Goal: Communication & Community: Answer question/provide support

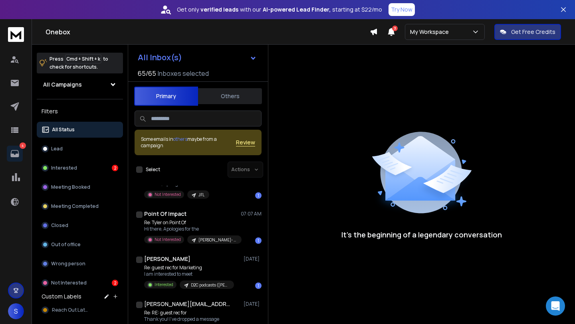
scroll to position [91, 0]
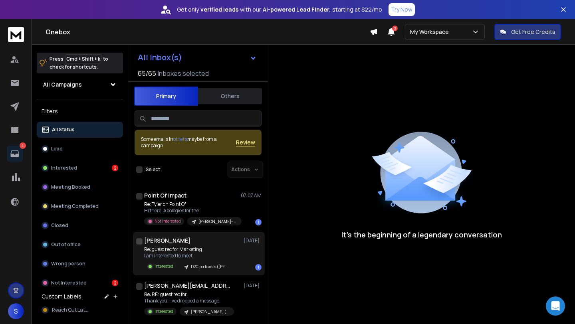
click at [225, 257] on p "I am interested to meet" at bounding box center [189, 256] width 90 height 6
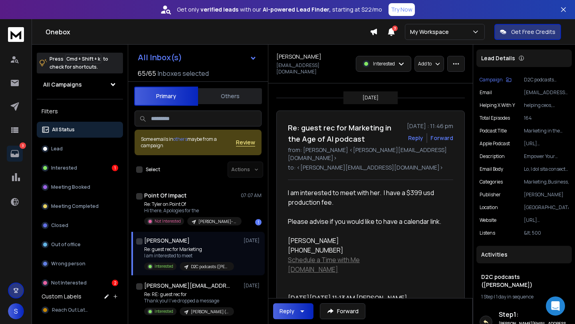
scroll to position [0, 21]
click at [413, 134] on button "Reply" at bounding box center [415, 138] width 15 height 8
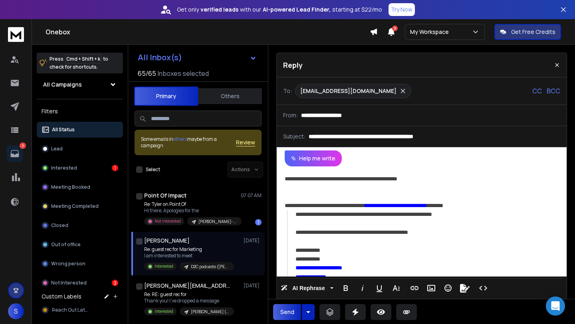
click at [532, 88] on p "CC" at bounding box center [537, 91] width 10 height 10
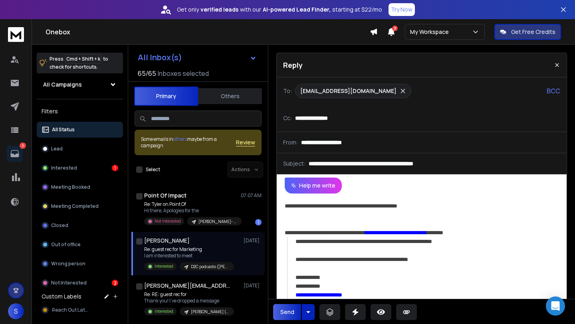
type input "**********"
click at [285, 312] on button "Send" at bounding box center [287, 312] width 28 height 16
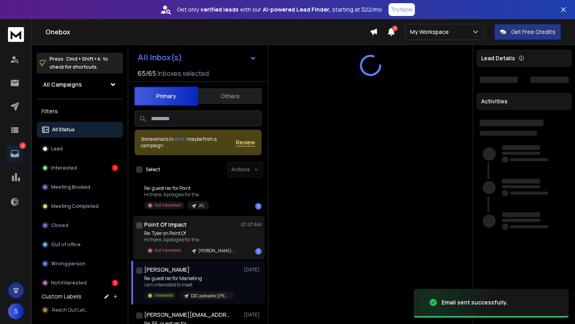
scroll to position [61, 0]
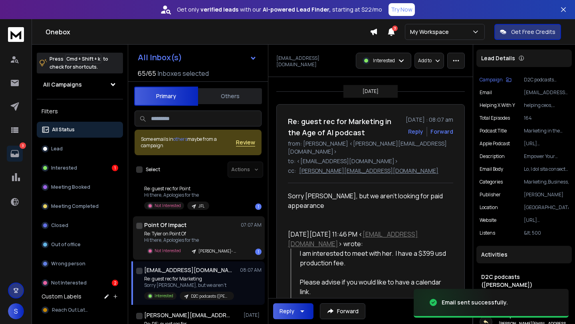
click at [209, 243] on p "Hi there, Apologies for the" at bounding box center [192, 240] width 96 height 6
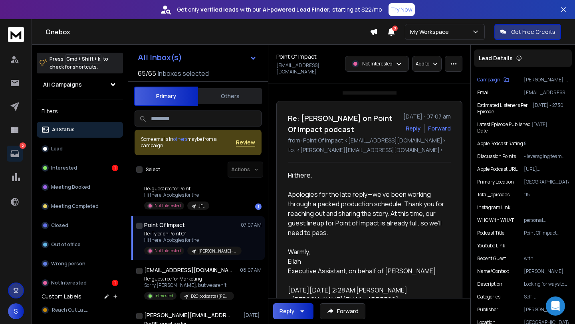
scroll to position [0, 0]
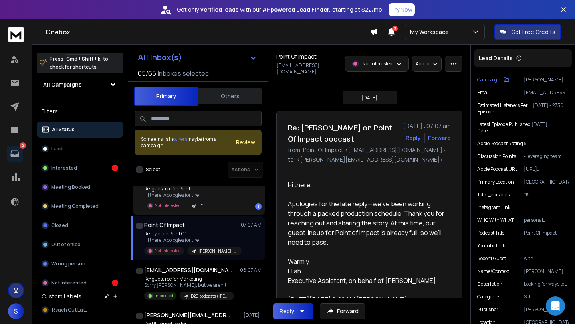
click at [145, 213] on div "Point Of Impact 07:22 AM Re: guest rec for Point Hi there, Apologies for the No…" at bounding box center [199, 193] width 132 height 44
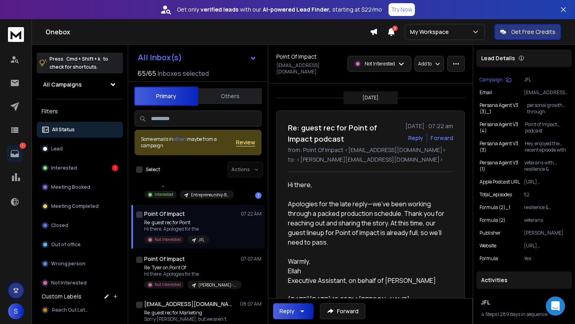
scroll to position [21, 0]
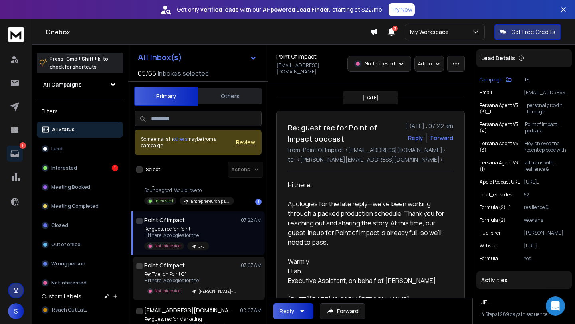
click at [226, 266] on div "Point Of Impact 07:07 AM" at bounding box center [202, 266] width 117 height 8
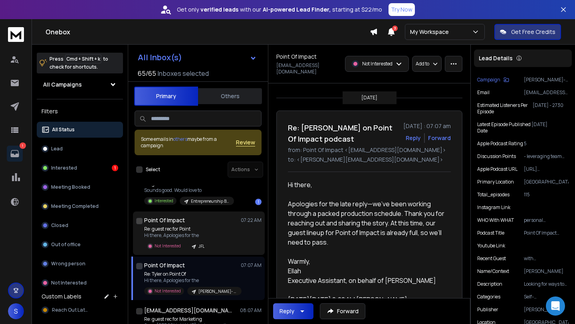
click at [225, 228] on div "Re: guest rec for Point Hi there, Apologies for the Not Interested JFL" at bounding box center [202, 238] width 117 height 24
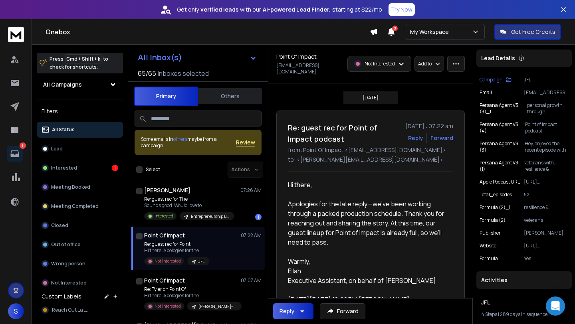
scroll to position [0, 0]
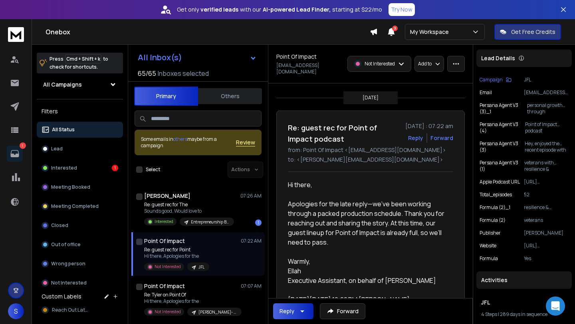
click at [238, 221] on div "Re: guest rec for The Sounds good. Would love to Interested Entrepreneurship Ba…" at bounding box center [202, 214] width 117 height 24
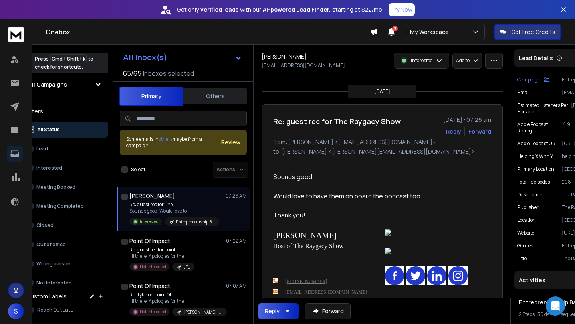
scroll to position [0, 62]
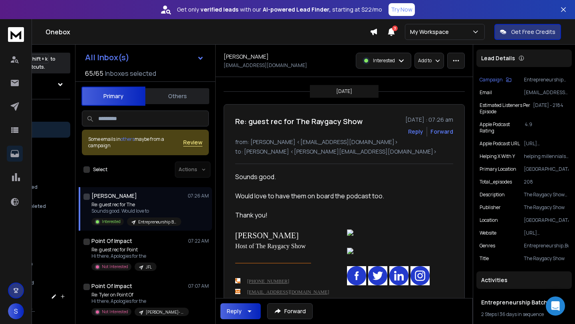
click at [414, 130] on button "Reply" at bounding box center [415, 132] width 15 height 8
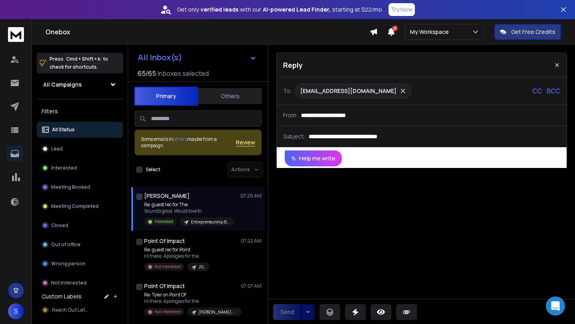
scroll to position [0, 0]
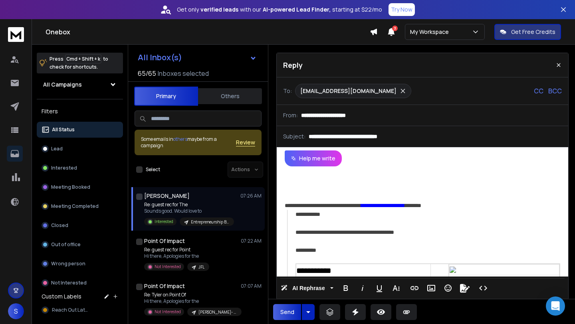
click at [556, 66] on icon at bounding box center [559, 65] width 6 height 6
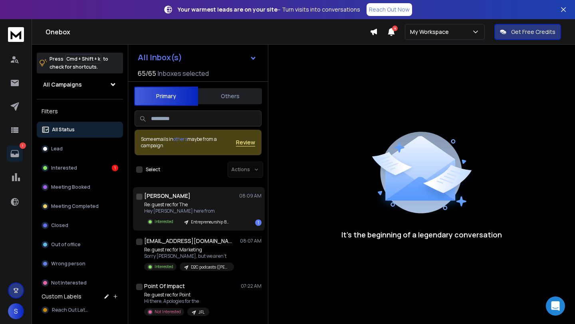
click at [214, 202] on p "Re: guest rec for The" at bounding box center [189, 205] width 90 height 6
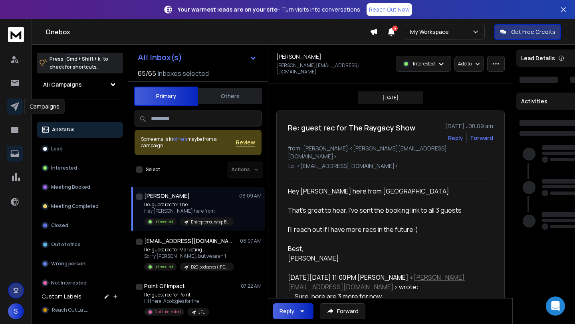
click at [16, 100] on link at bounding box center [15, 107] width 16 height 16
